Goal: Task Accomplishment & Management: Manage account settings

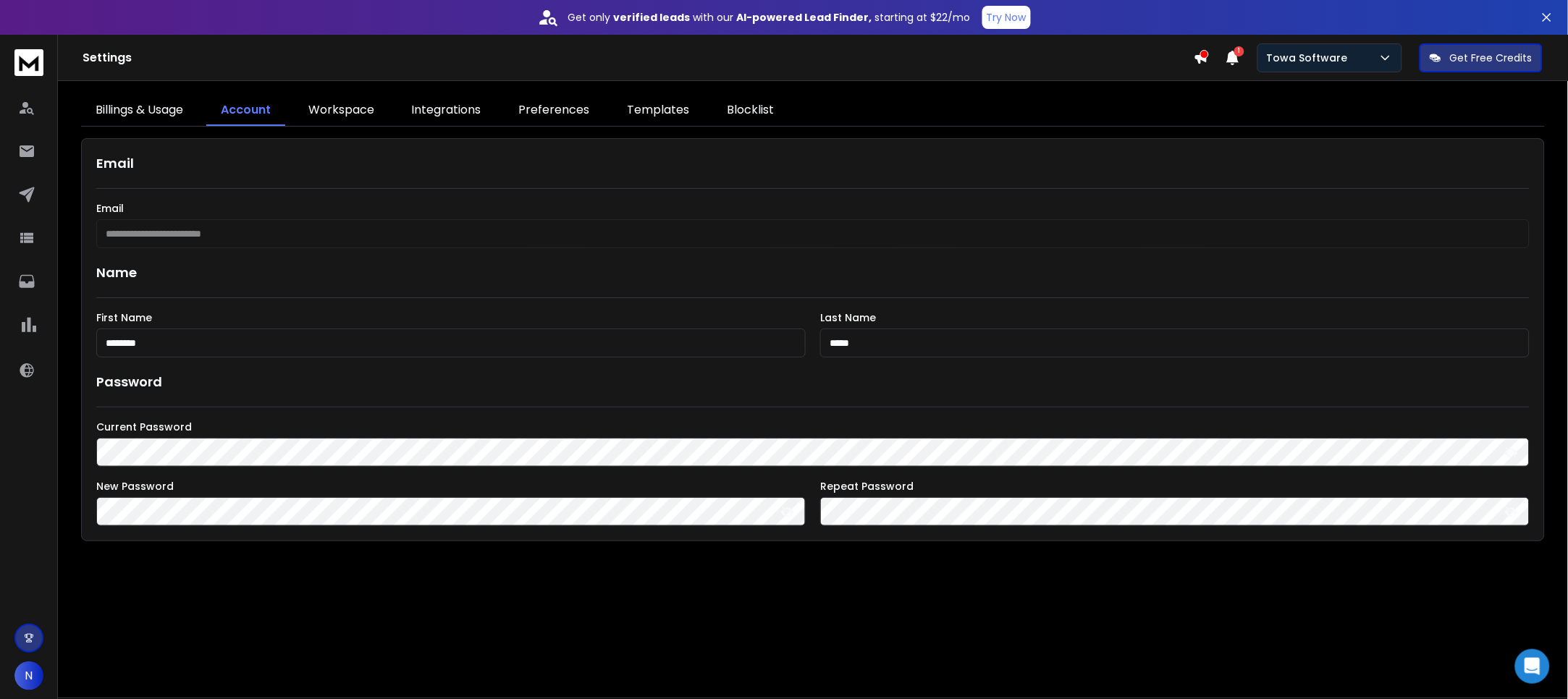
click at [1292, 71] on div "Settings 1 Towa Software Get Free Credits" at bounding box center [784, 58] width 1568 height 47
click at [1325, 51] on p "Towa Software" at bounding box center [1310, 58] width 87 height 14
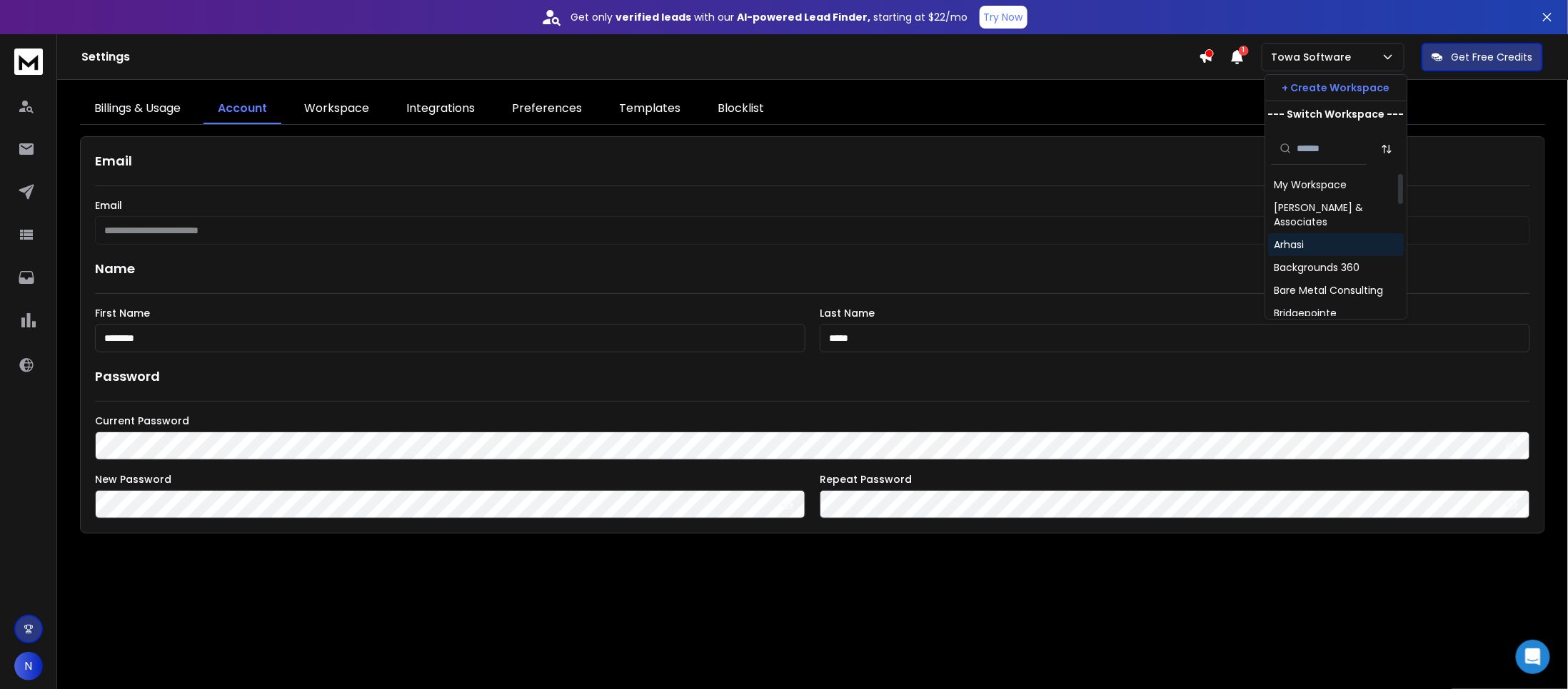
click at [1303, 245] on div "Arhasi" at bounding box center [1289, 245] width 30 height 14
click at [1303, 245] on div "Arhasi" at bounding box center [1335, 245] width 135 height 23
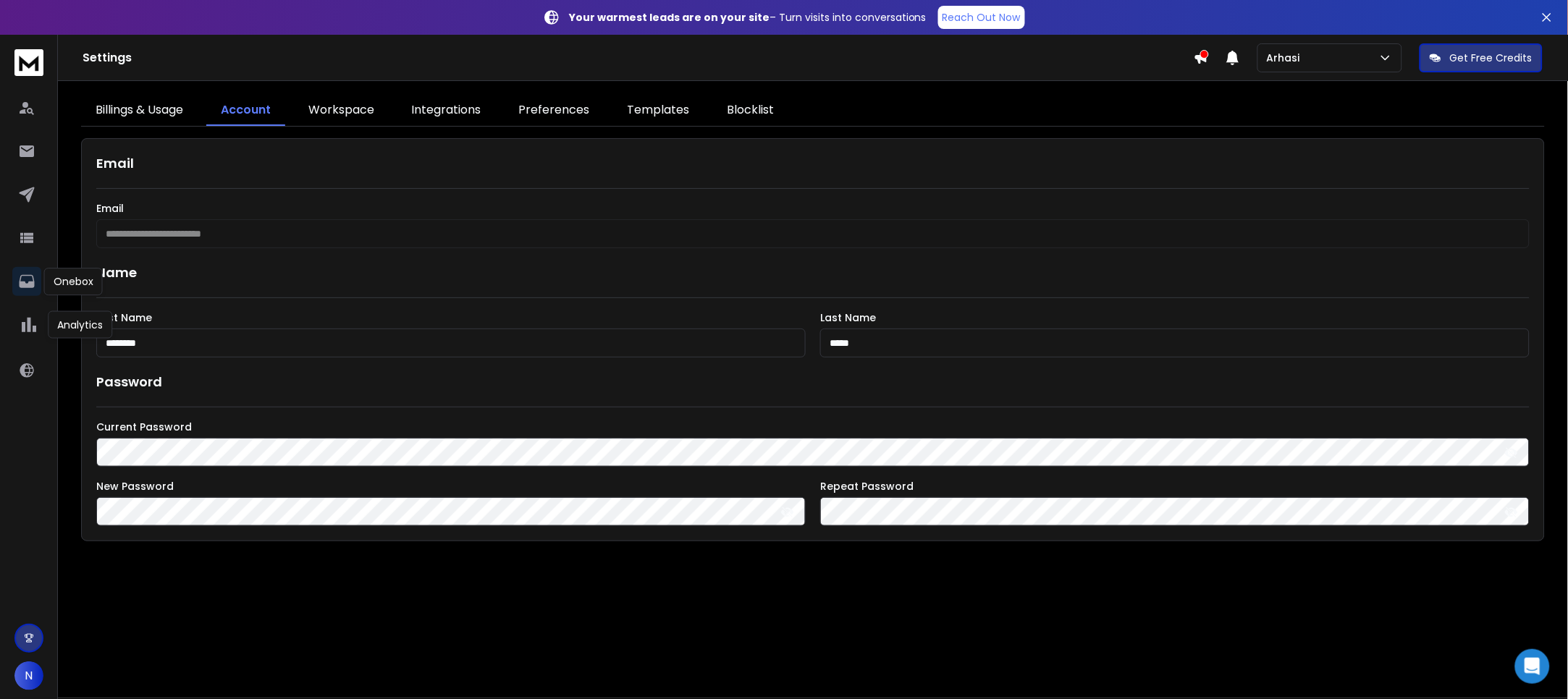
click at [32, 295] on link at bounding box center [27, 282] width 29 height 29
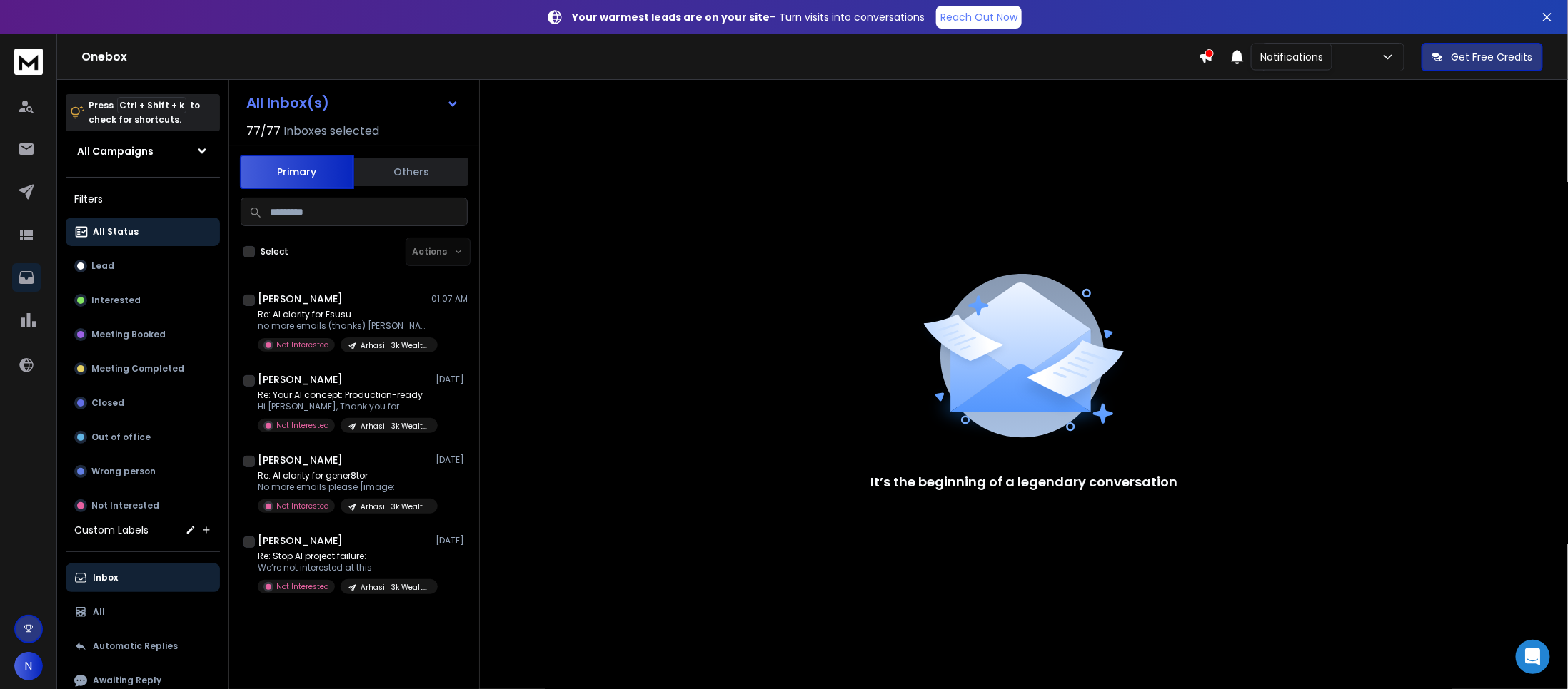
click at [1280, 55] on div "Notifications" at bounding box center [1291, 57] width 82 height 27
click at [1332, 51] on div "Arhasi" at bounding box center [1333, 57] width 124 height 14
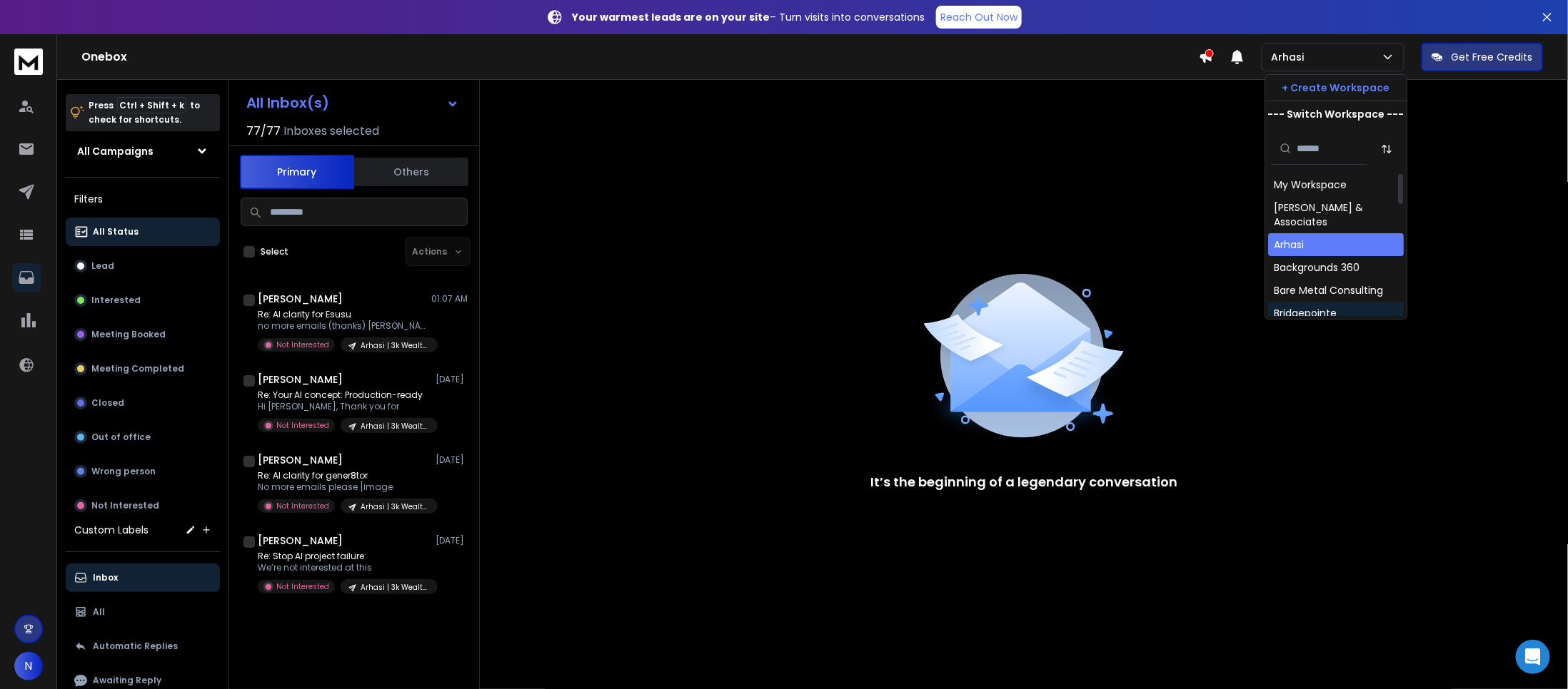
click at [1328, 312] on div "Bridgepointe Technologies" at bounding box center [1336, 321] width 124 height 29
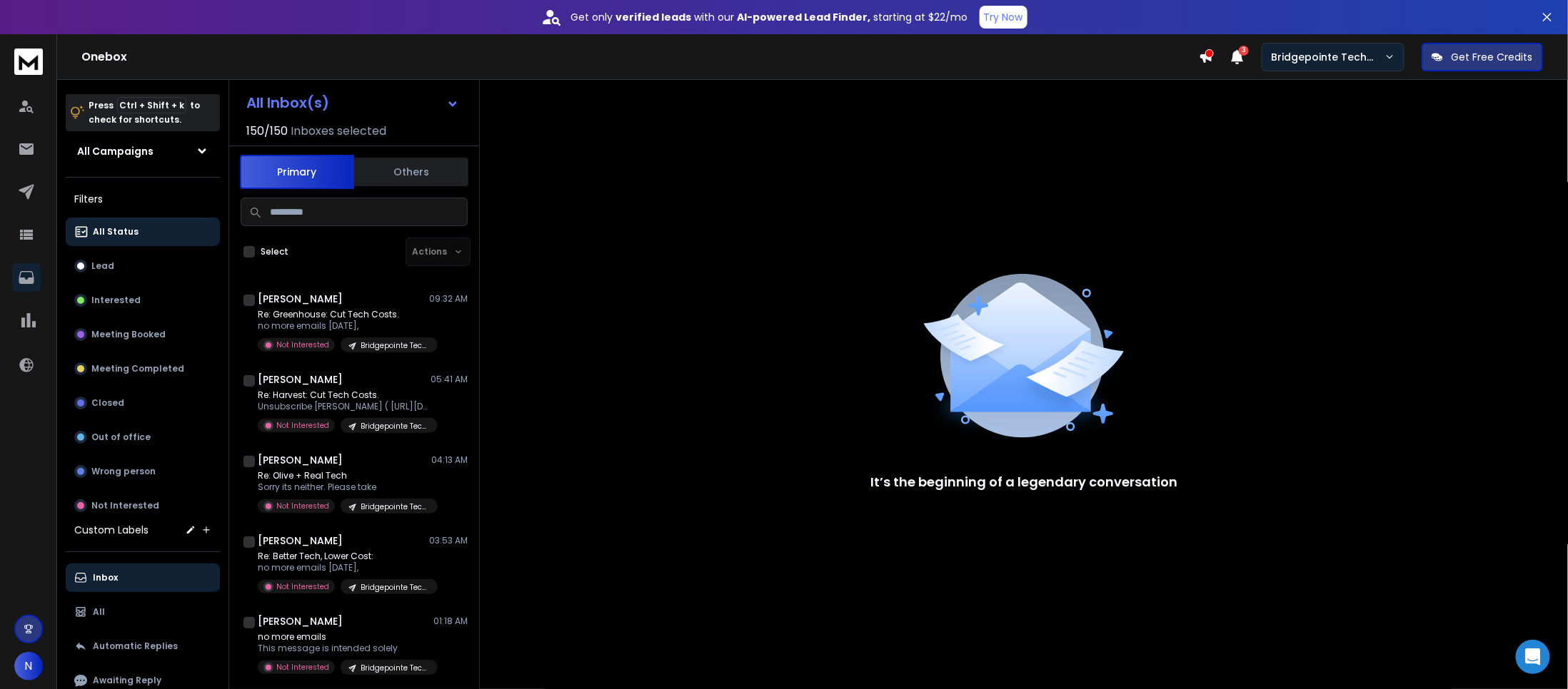
click at [1352, 55] on p "Bridgepointe Technologies" at bounding box center [1327, 57] width 113 height 14
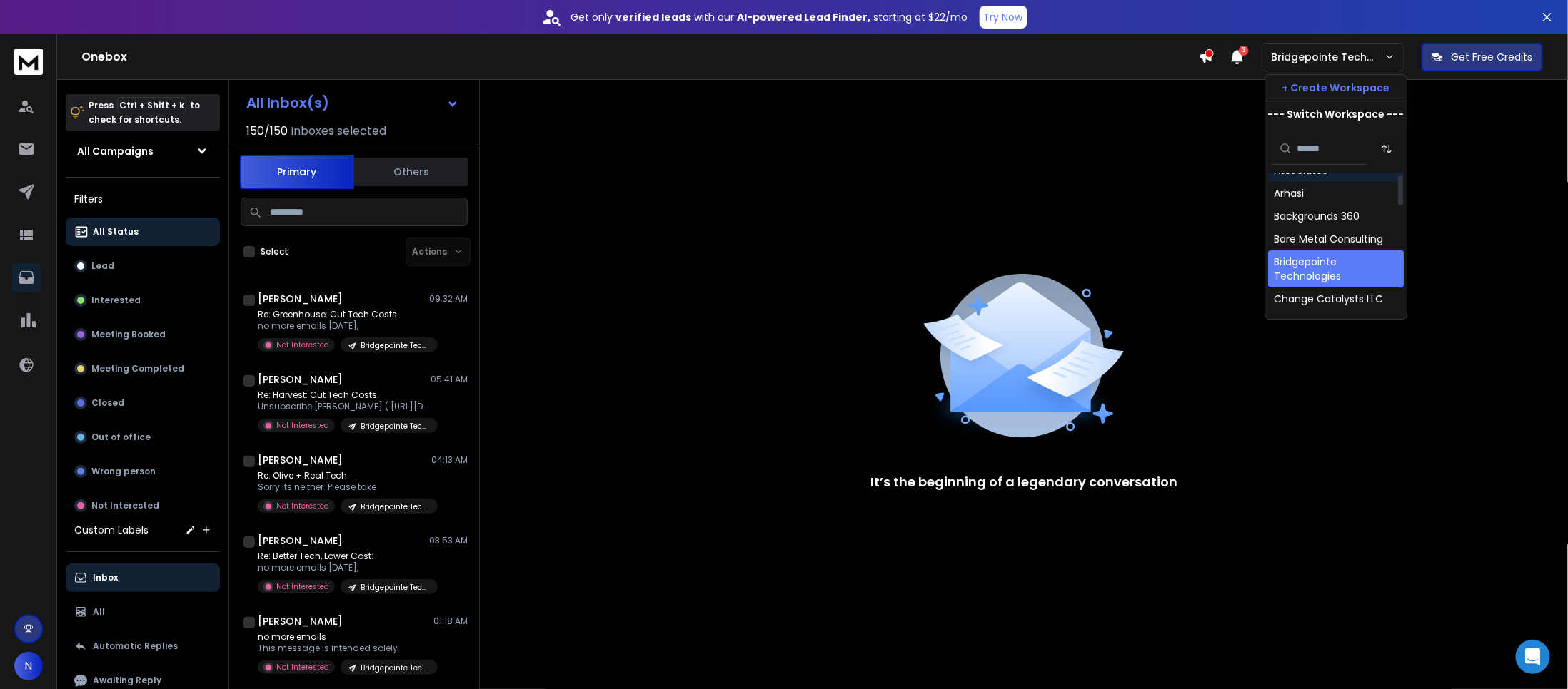
scroll to position [143, 0]
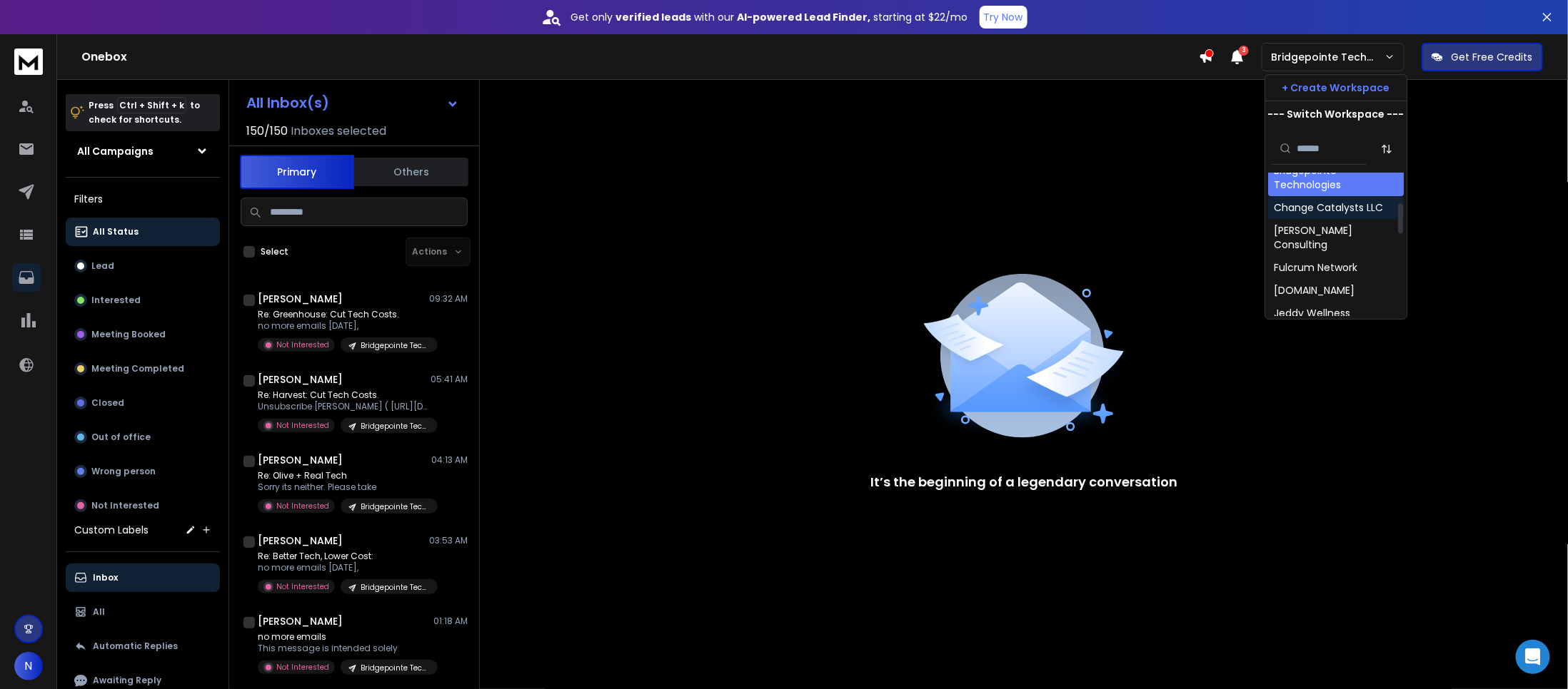
click at [1333, 211] on div "Change Catalysts LLC" at bounding box center [1329, 207] width 109 height 14
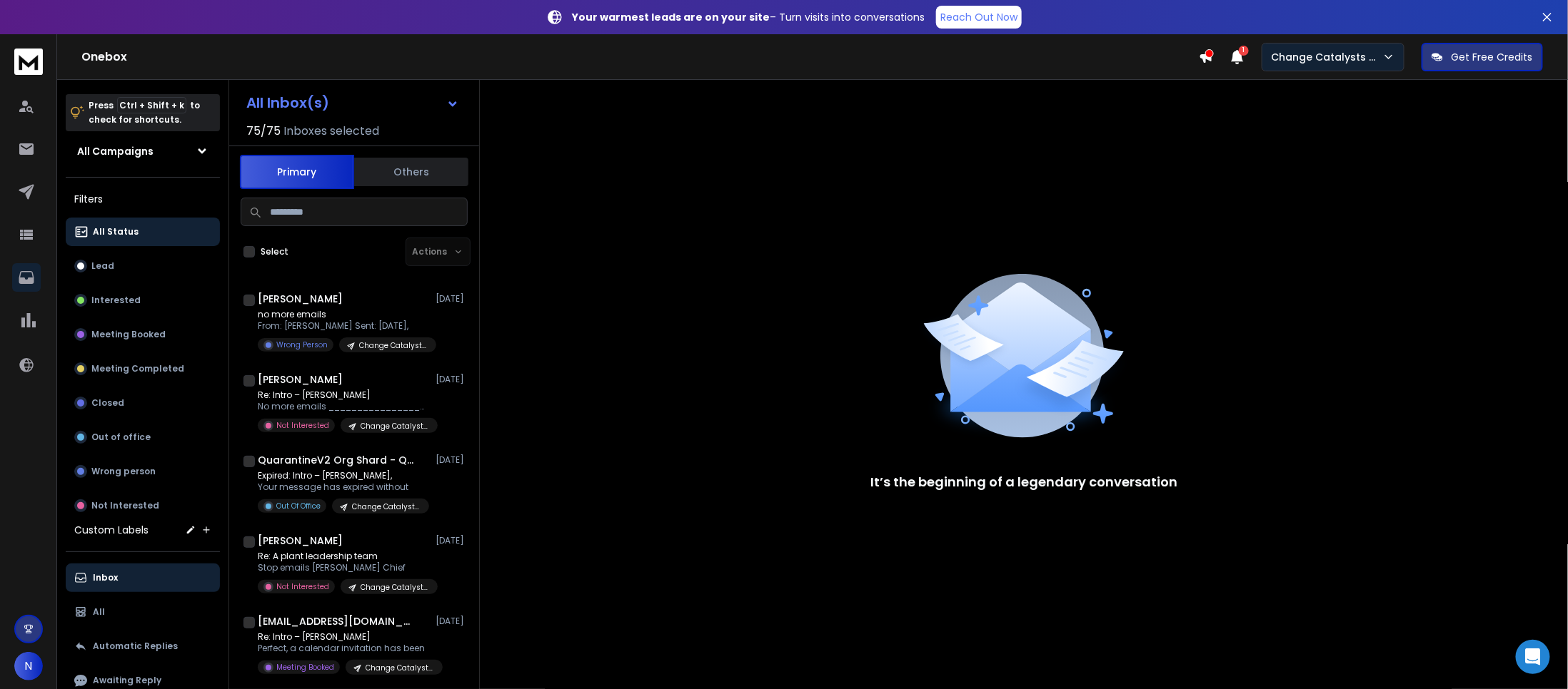
click at [1326, 54] on p "Change Catalysts LLC" at bounding box center [1326, 57] width 112 height 14
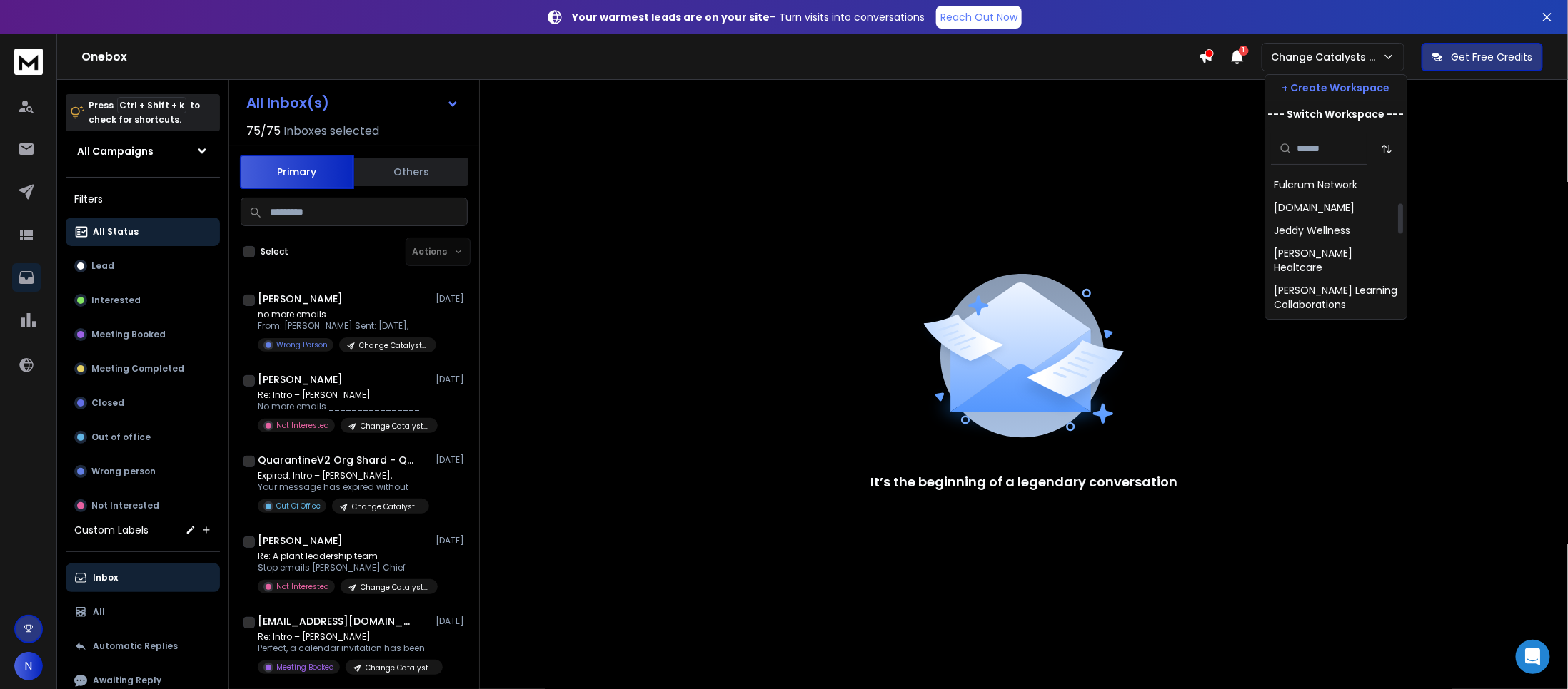
scroll to position [285, 0]
click at [1342, 261] on div "[PERSON_NAME] Group" at bounding box center [1330, 268] width 112 height 14
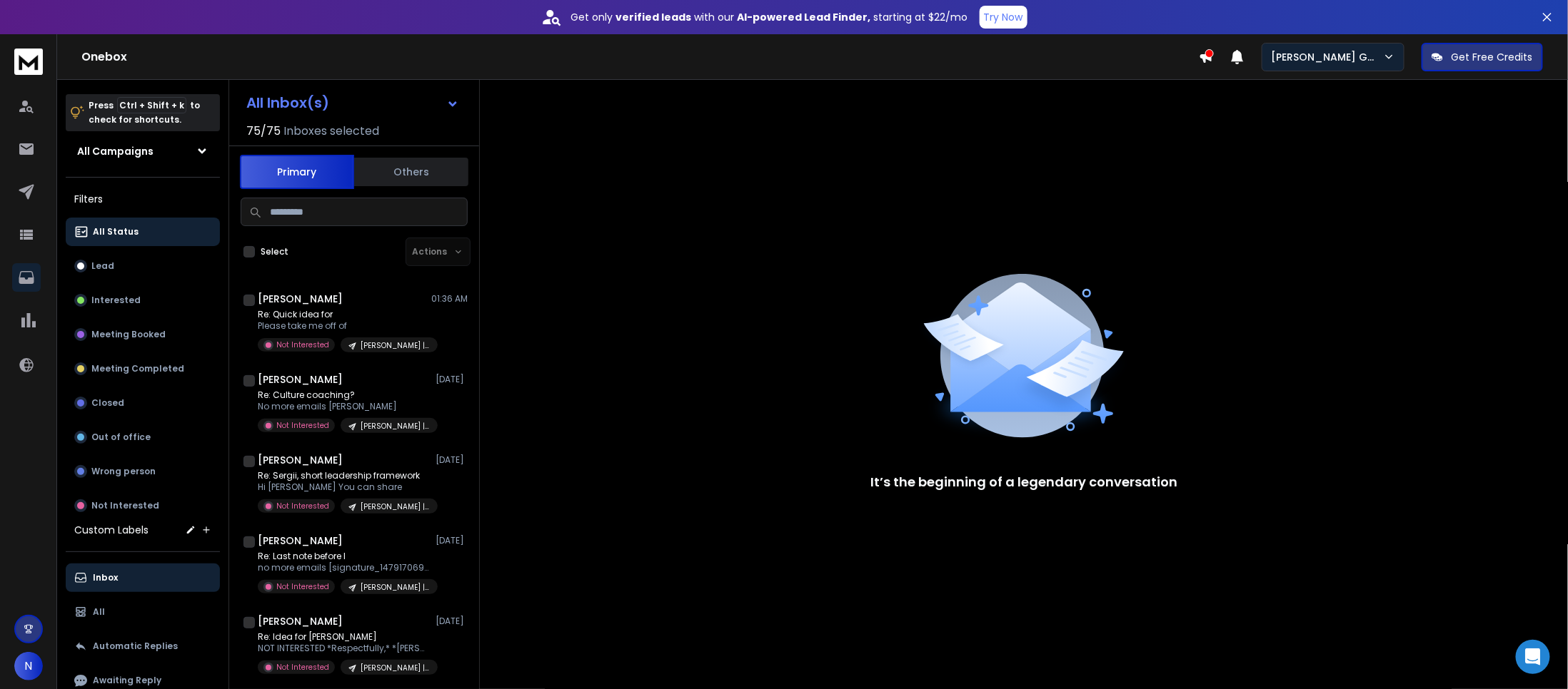
click at [1316, 46] on button "[PERSON_NAME] Group" at bounding box center [1333, 57] width 143 height 29
click at [1323, 55] on p "[PERSON_NAME] Group" at bounding box center [1326, 57] width 112 height 14
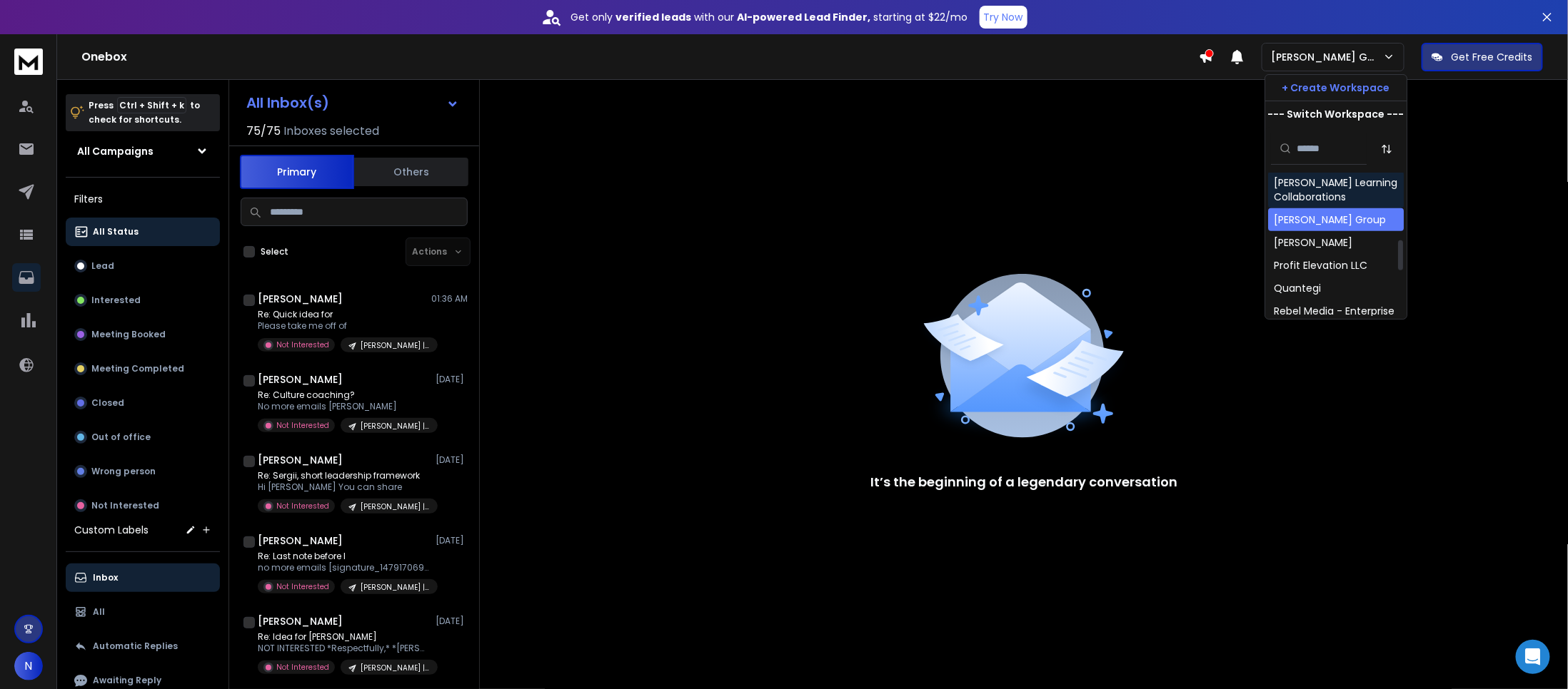
scroll to position [285, 0]
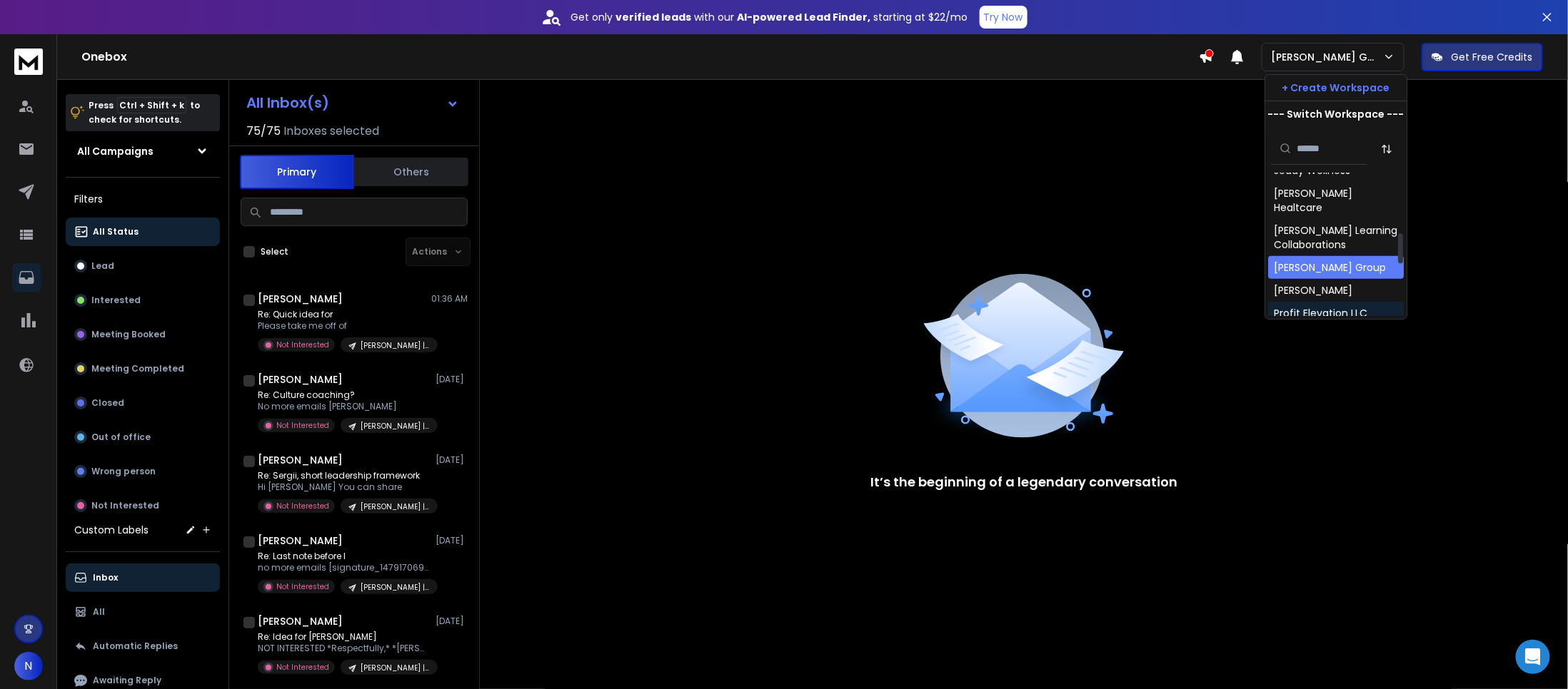
click at [1332, 310] on div "Profit Elevation LLC" at bounding box center [1321, 314] width 93 height 14
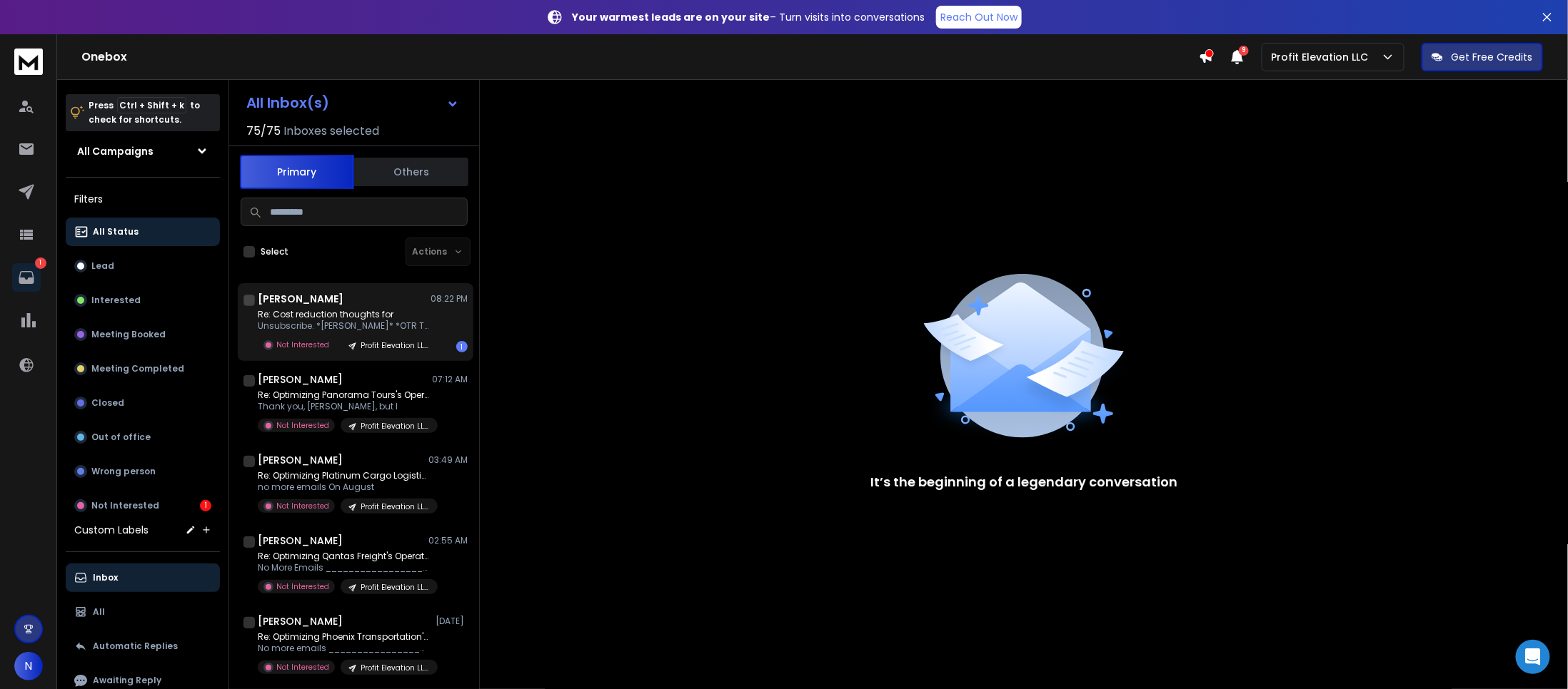
click at [440, 324] on div "Re: Cost reduction thoughts for Unsubscribe. *Tim Ryan* *OTR Transportation, No…" at bounding box center [362, 330] width 210 height 44
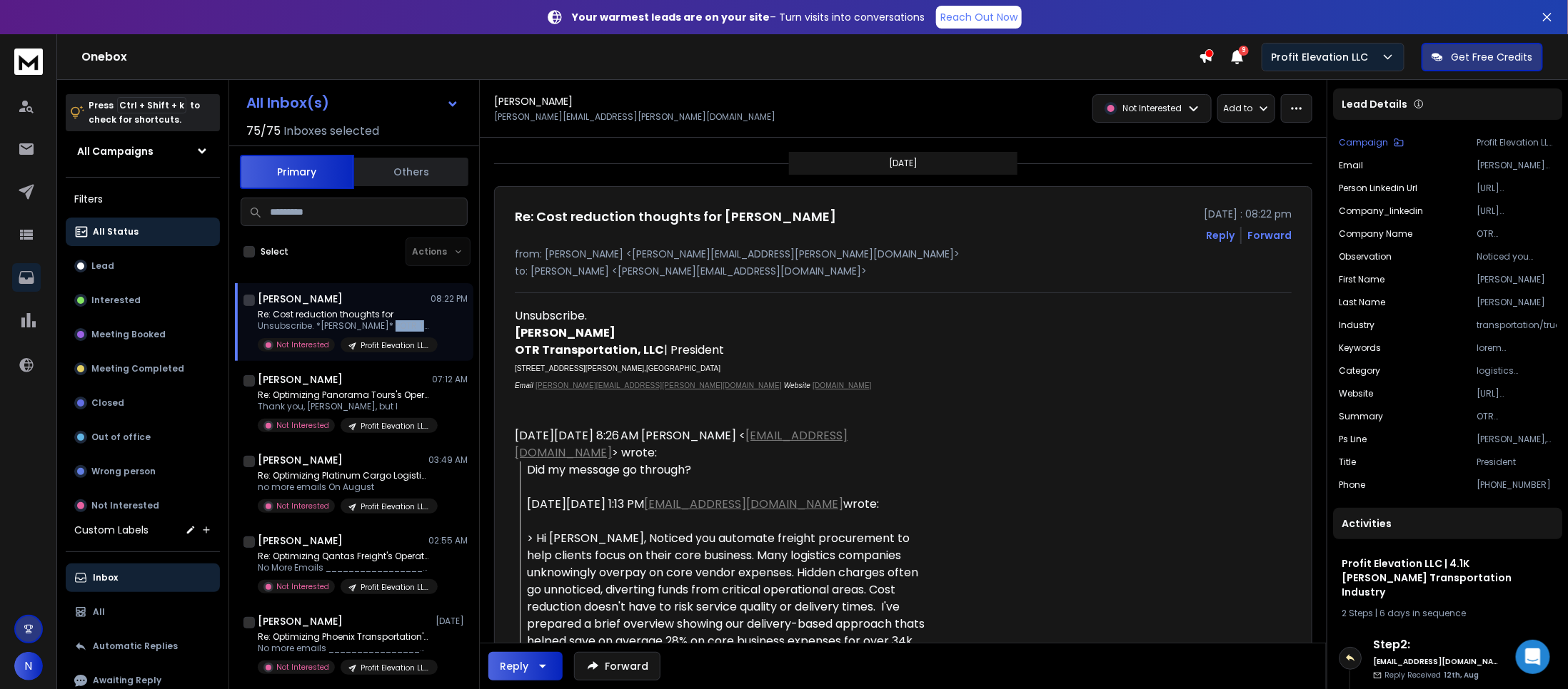
click at [1326, 46] on button "Profit Elevation LLC" at bounding box center [1333, 57] width 143 height 29
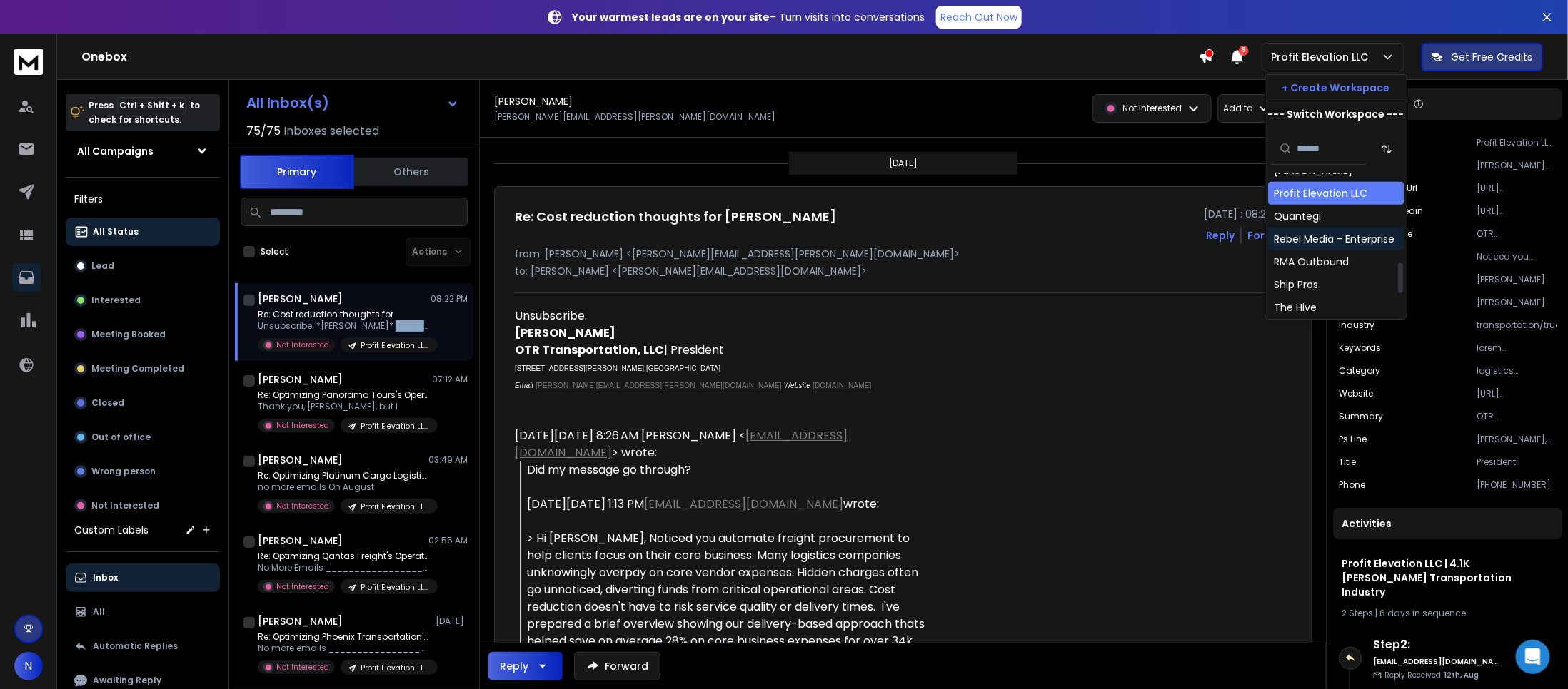
scroll to position [428, 0]
click at [1297, 179] on div "Profit Elevation LLC" at bounding box center [1335, 170] width 135 height 23
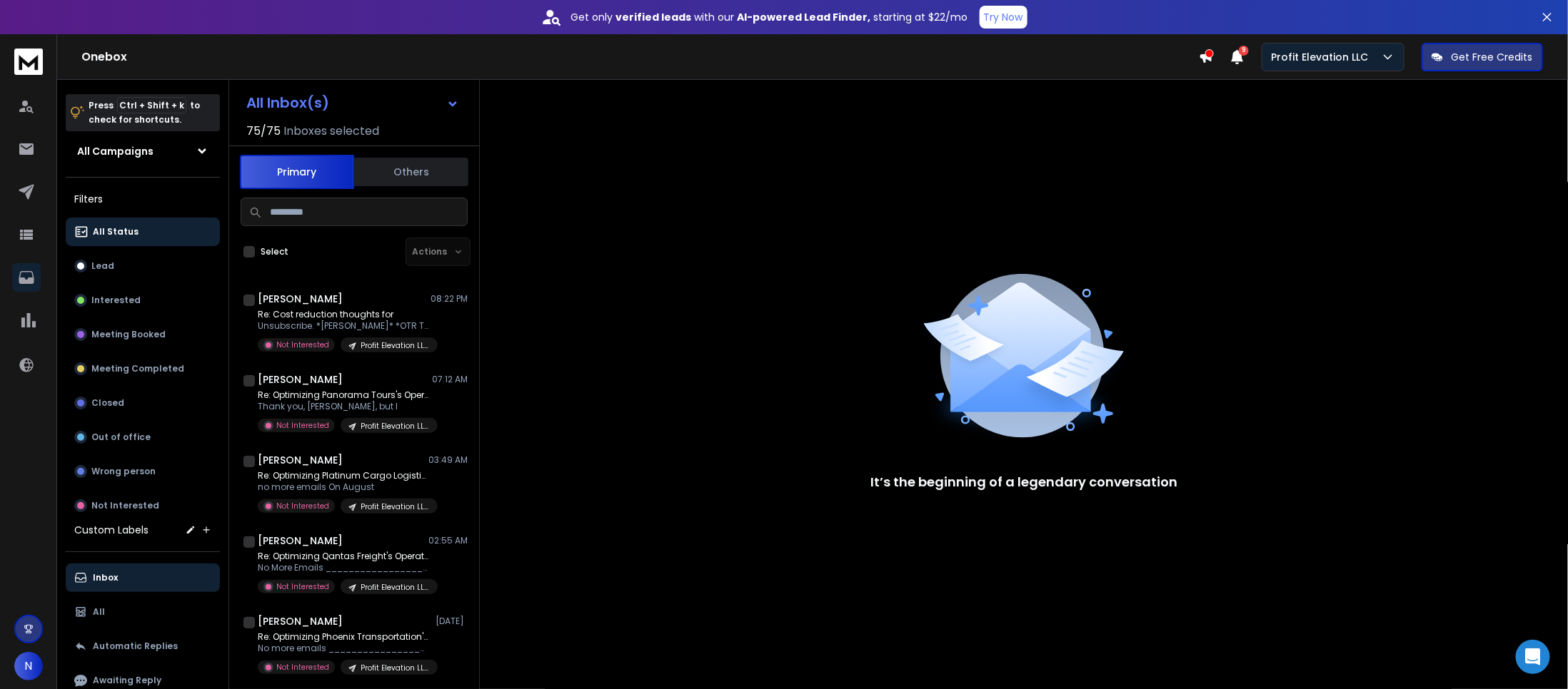
click at [1331, 50] on p "Profit Elevation LLC" at bounding box center [1322, 57] width 103 height 14
click at [1337, 66] on button "Profit Elevation LLC" at bounding box center [1333, 57] width 143 height 29
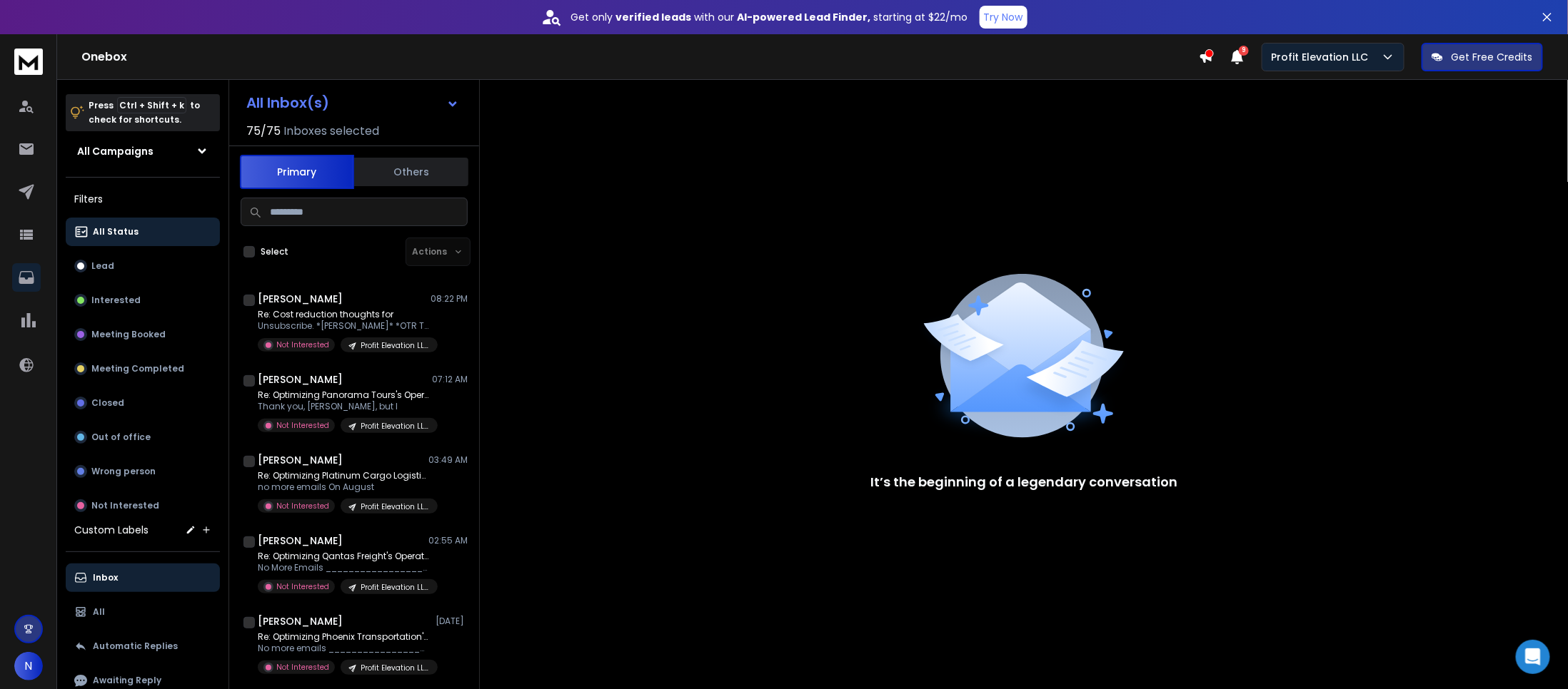
click at [1337, 66] on button "Profit Elevation LLC" at bounding box center [1333, 57] width 143 height 29
click at [1349, 44] on button "Profit Elevation LLC" at bounding box center [1333, 57] width 143 height 29
click at [1349, 56] on p "Profit Elevation LLC" at bounding box center [1322, 57] width 103 height 14
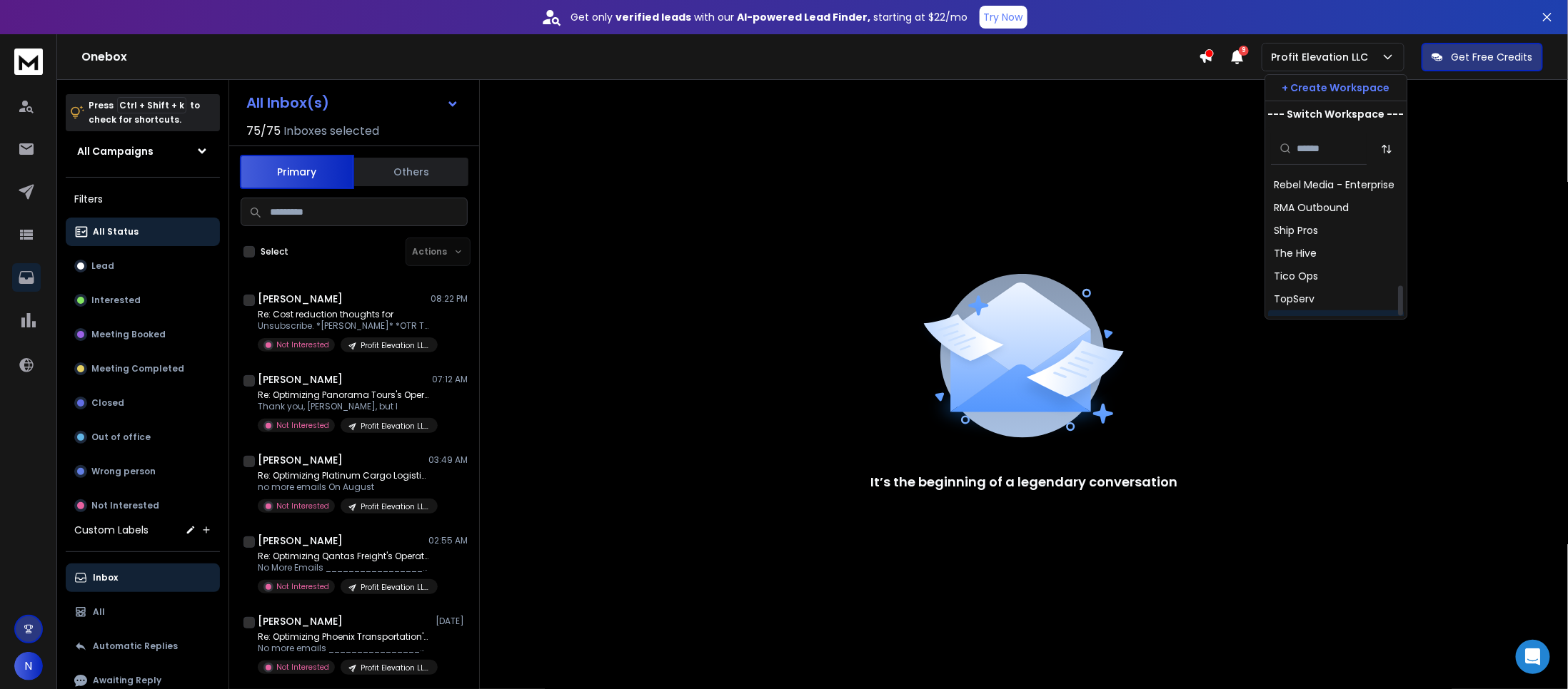
scroll to position [394, 0]
click at [1311, 222] on div "Quantegi" at bounding box center [1297, 227] width 47 height 14
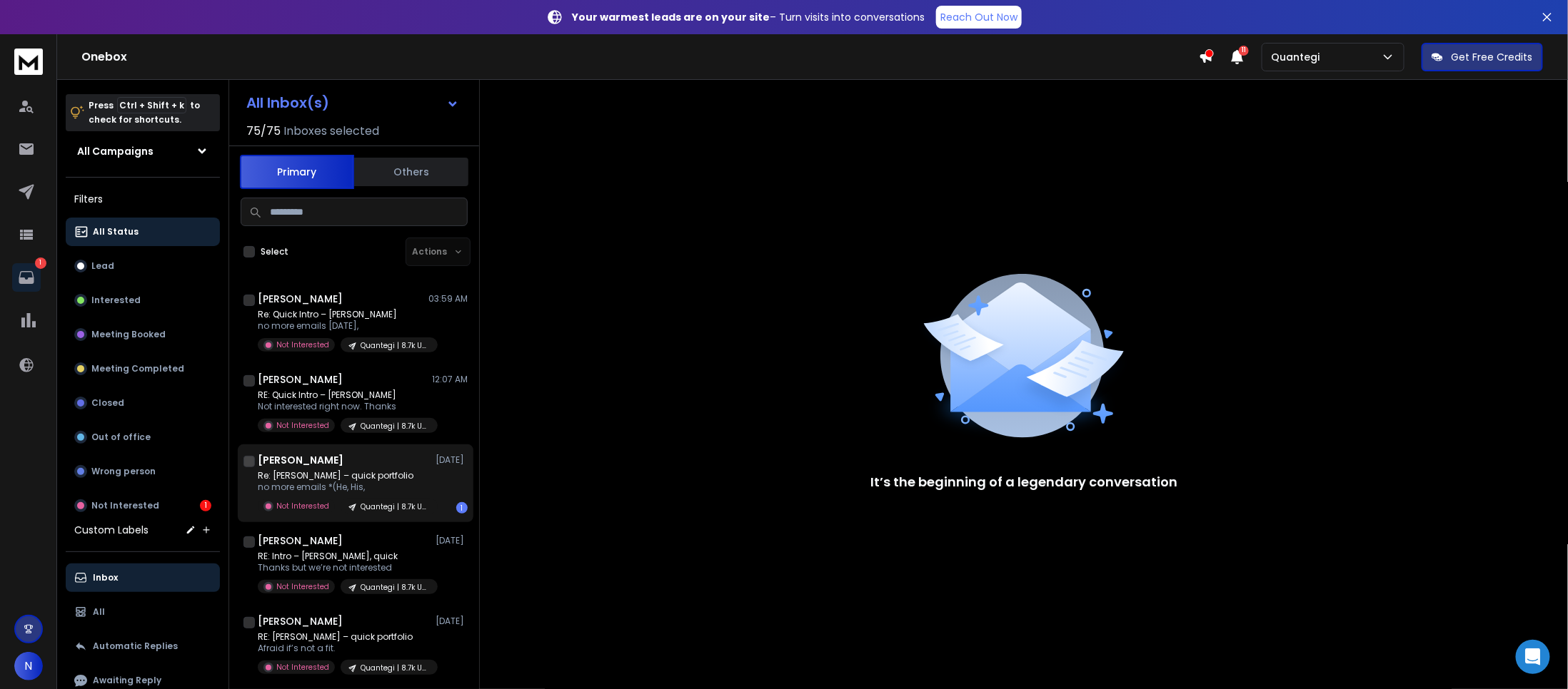
click at [364, 474] on p "Re: [PERSON_NAME] – quick portfolio" at bounding box center [343, 476] width 171 height 11
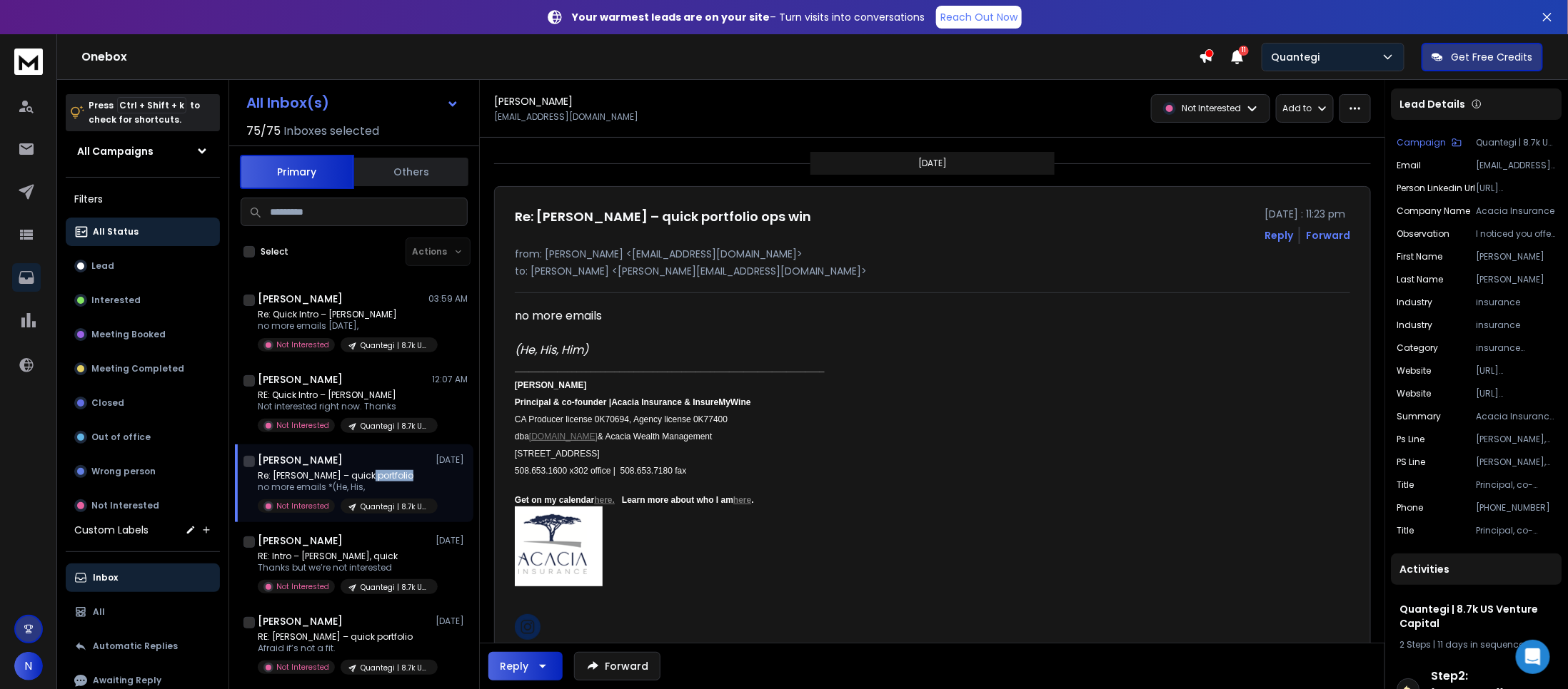
click at [1322, 43] on button "Quantegi" at bounding box center [1333, 57] width 143 height 29
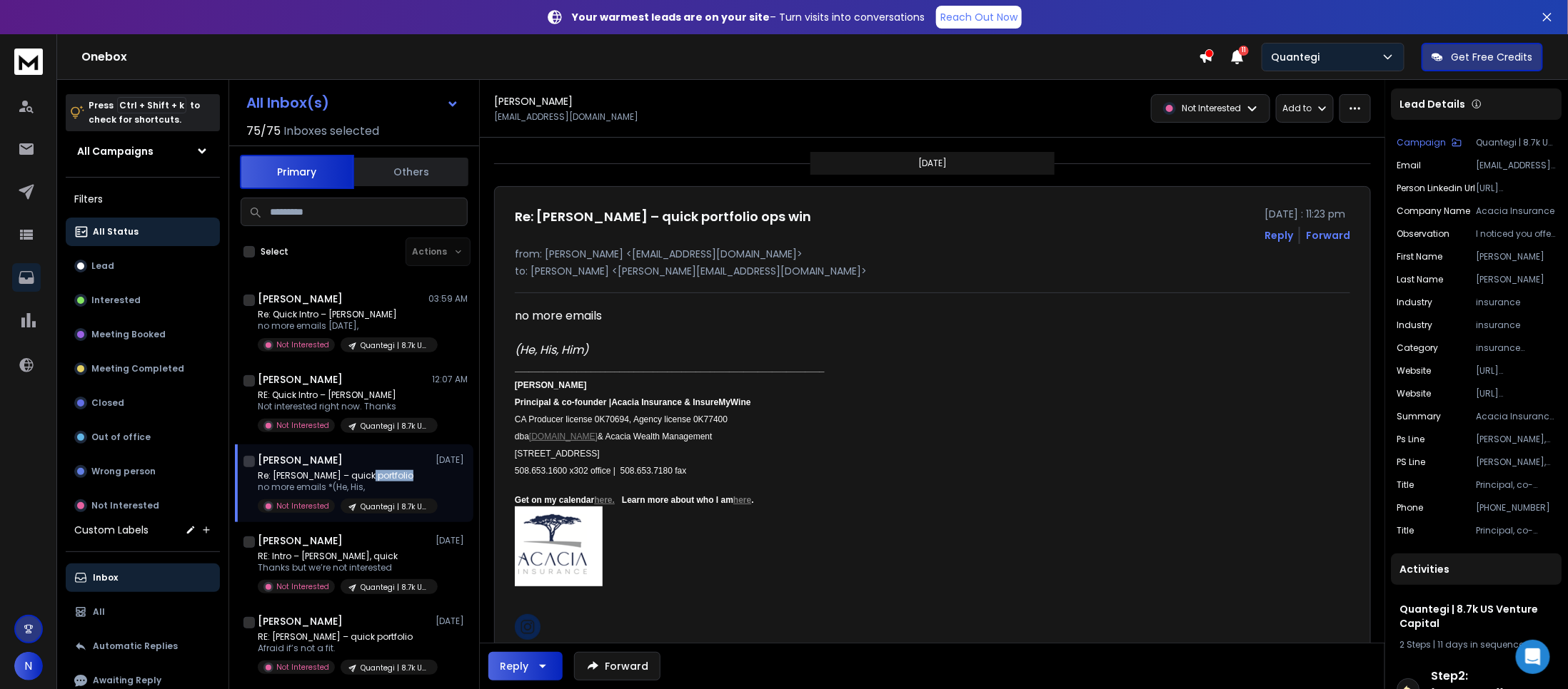
click at [1322, 43] on button "Quantegi" at bounding box center [1333, 57] width 143 height 29
click at [1333, 57] on div "Quantegi" at bounding box center [1333, 57] width 124 height 14
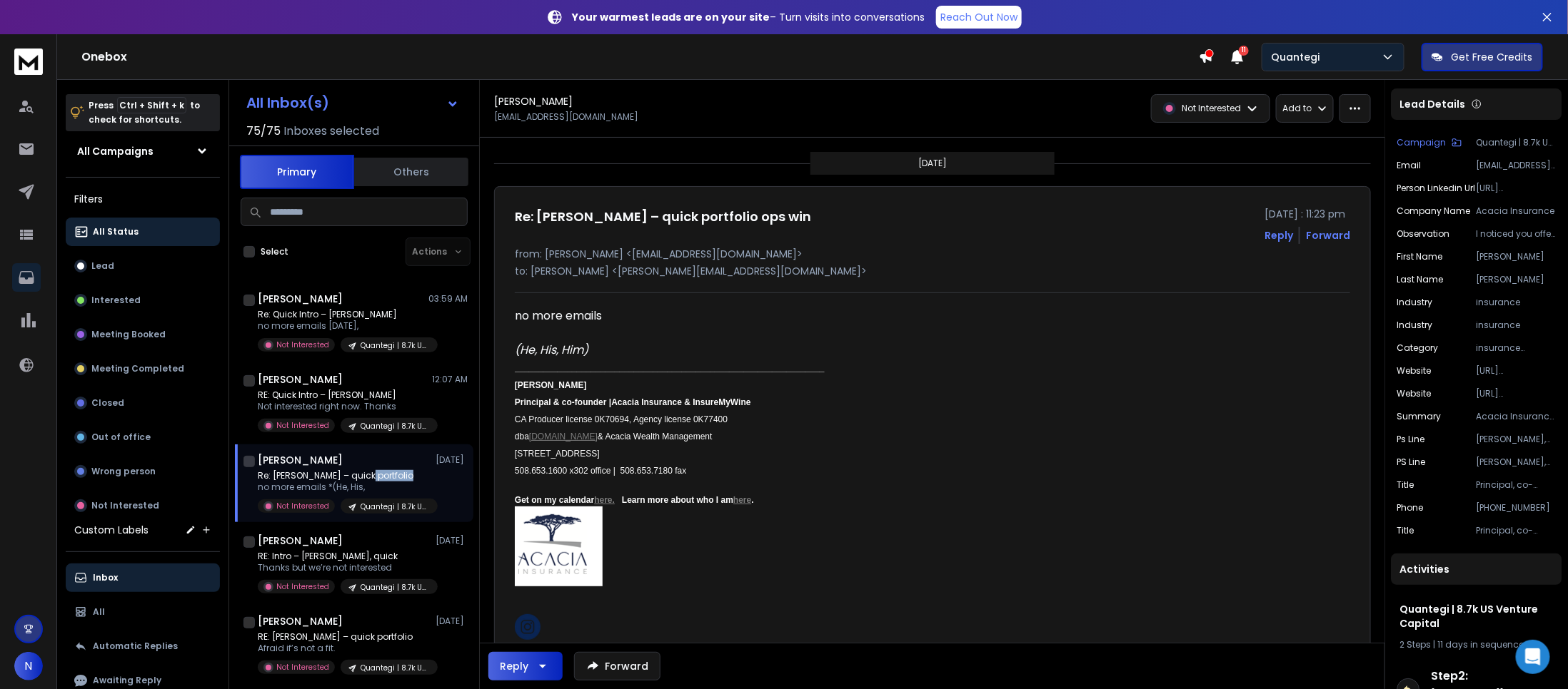
click at [1333, 57] on div "Quantegi" at bounding box center [1333, 57] width 124 height 14
drag, startPoint x: 1333, startPoint y: 57, endPoint x: 1323, endPoint y: 70, distance: 16.4
click at [1323, 70] on button "Quantegi" at bounding box center [1333, 57] width 143 height 29
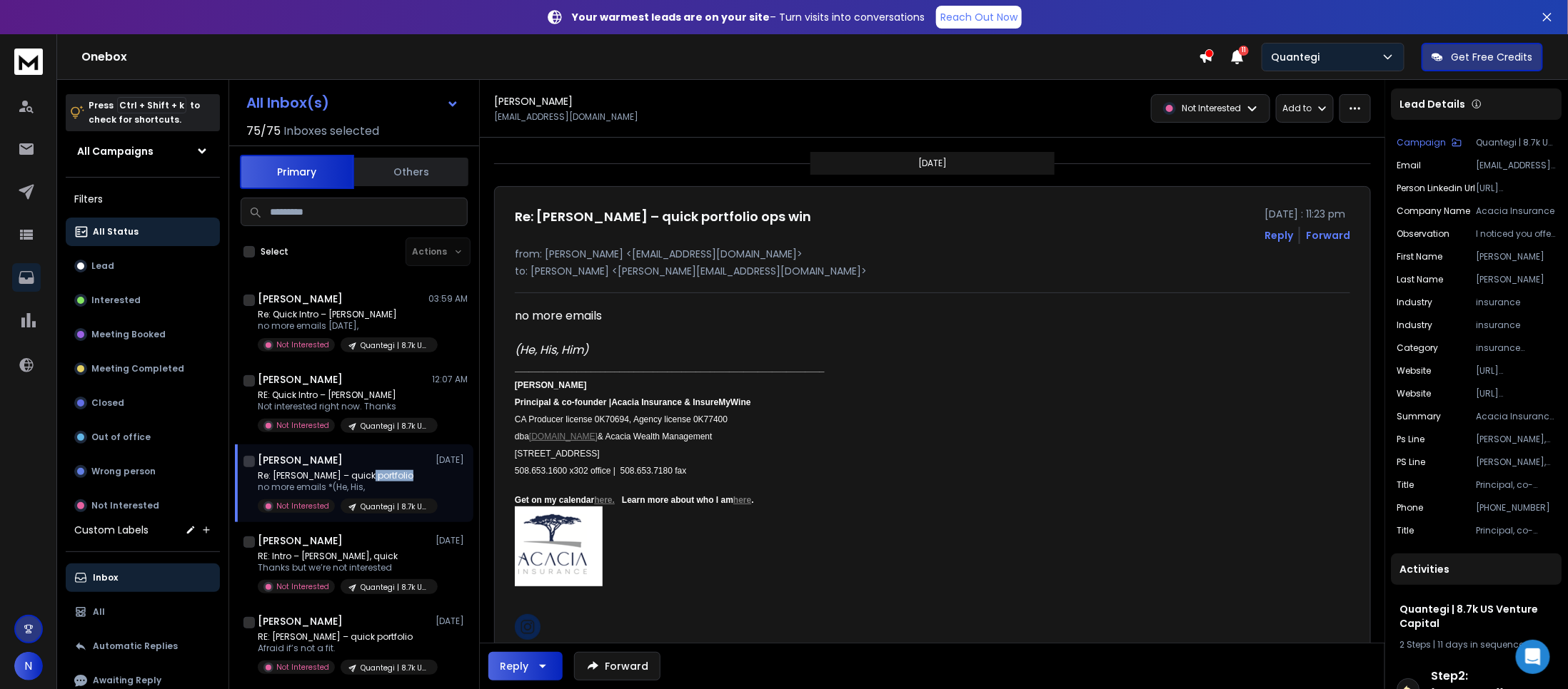
click at [1323, 70] on button "Quantegi" at bounding box center [1333, 57] width 143 height 29
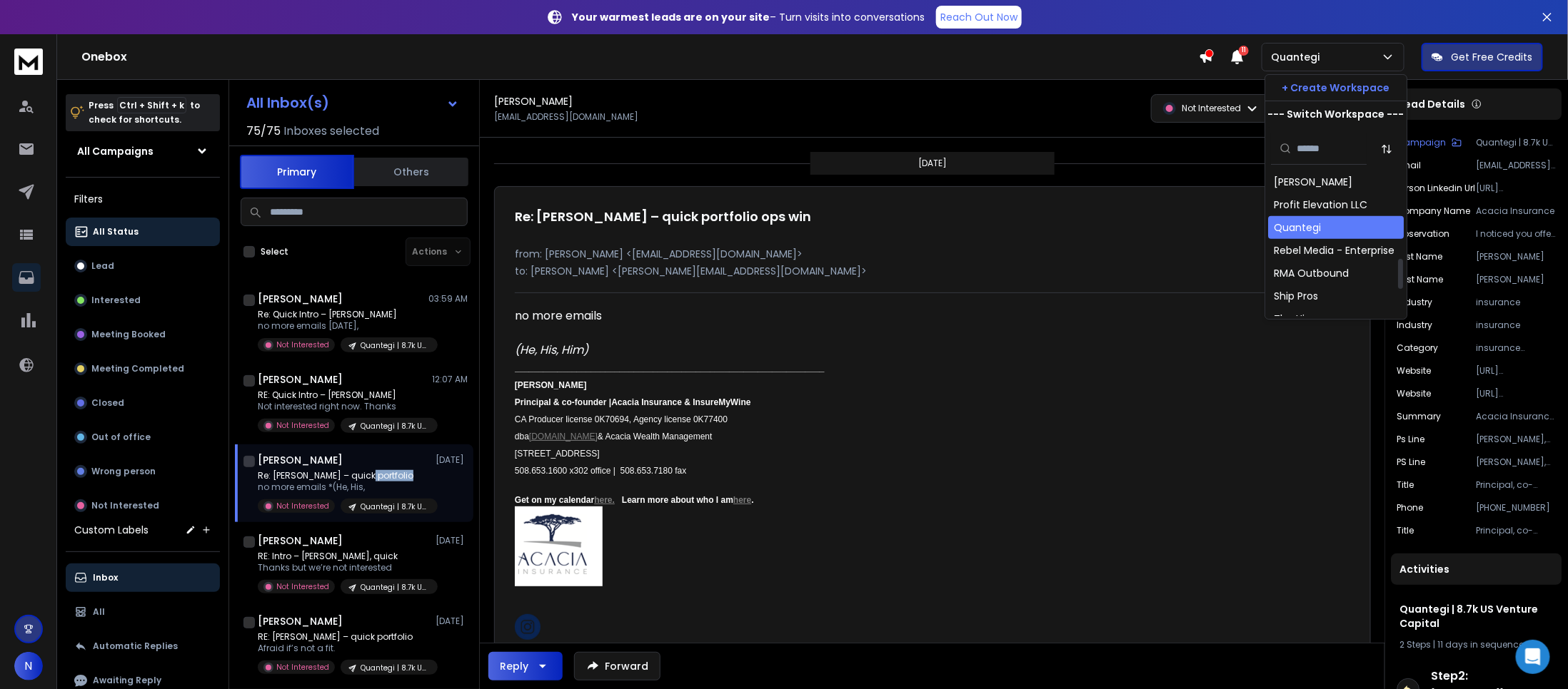
scroll to position [537, 0]
click at [1318, 185] on div "The Hive" at bounding box center [1335, 176] width 135 height 23
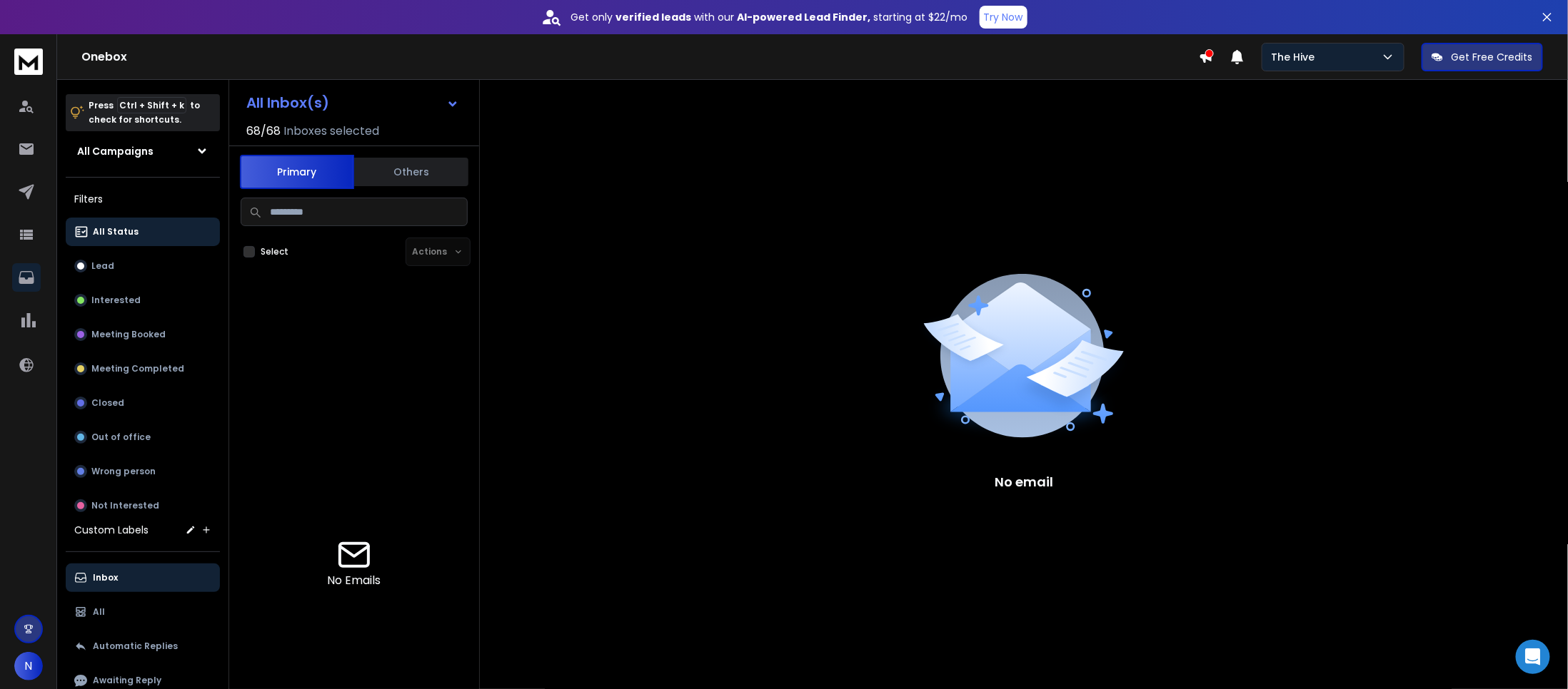
click at [1339, 64] on button "The Hive" at bounding box center [1333, 57] width 143 height 29
click at [1342, 54] on div "The Hive" at bounding box center [1333, 57] width 124 height 14
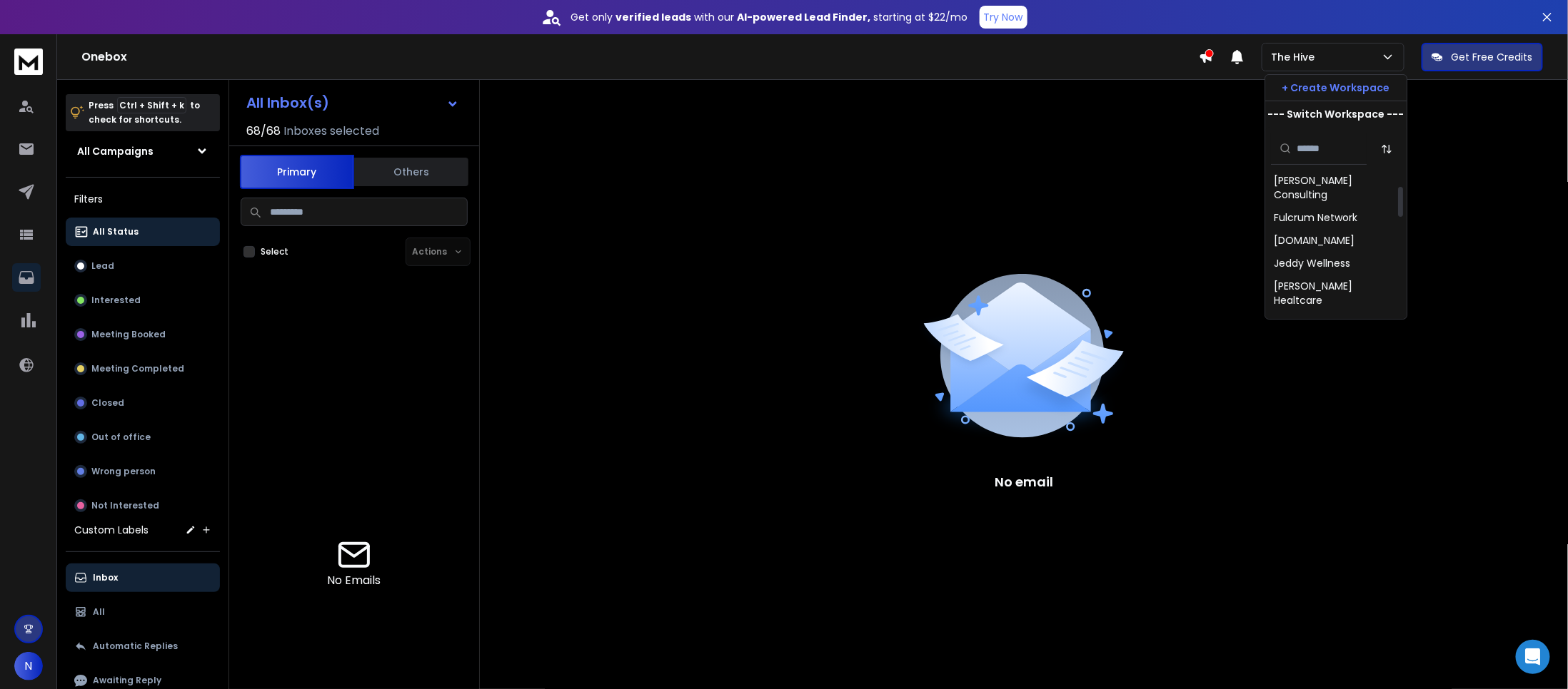
scroll to position [537, 0]
click at [1352, 242] on div "Towa Software" at bounding box center [1335, 245] width 135 height 23
